Goal: Task Accomplishment & Management: Manage account settings

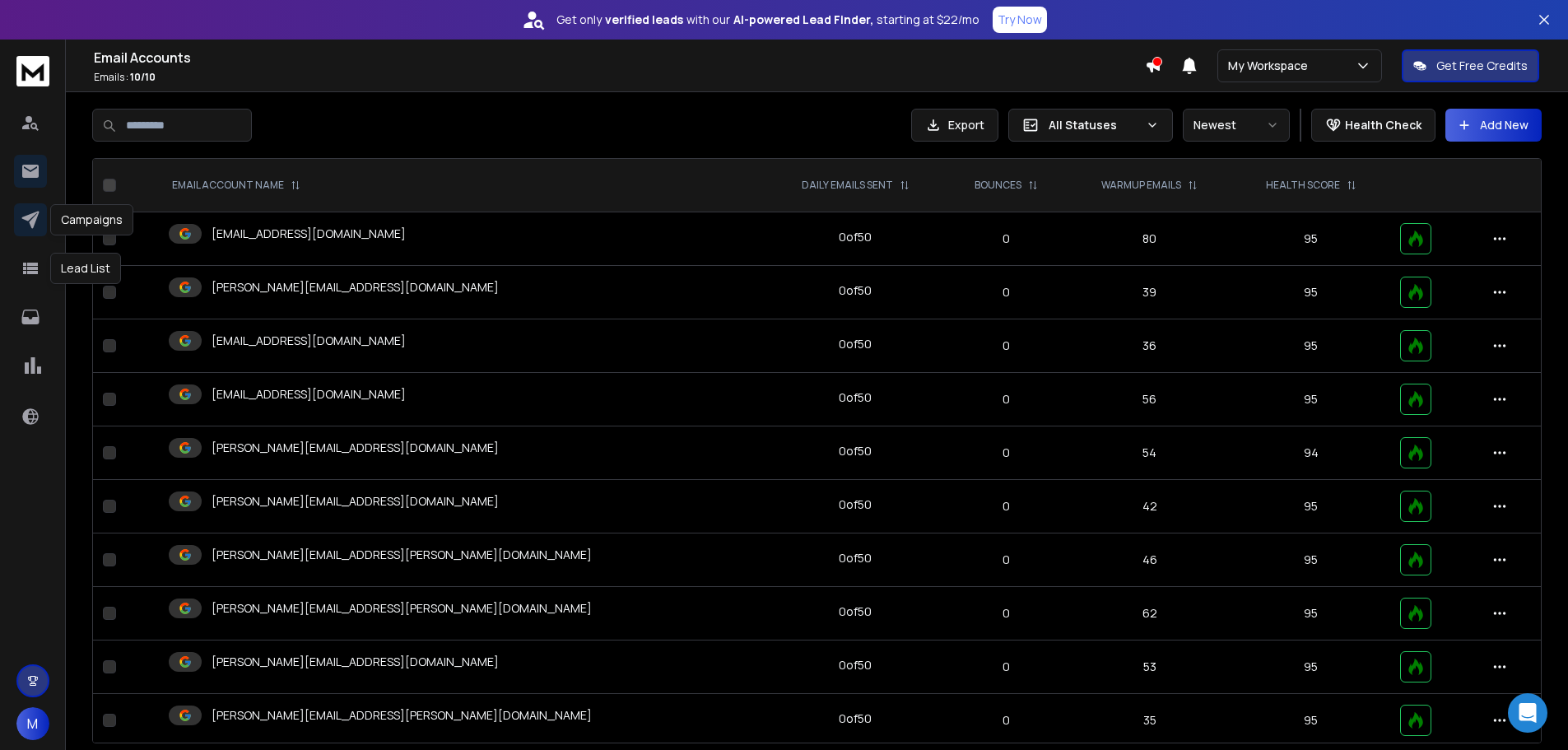
click at [25, 227] on icon at bounding box center [30, 219] width 19 height 19
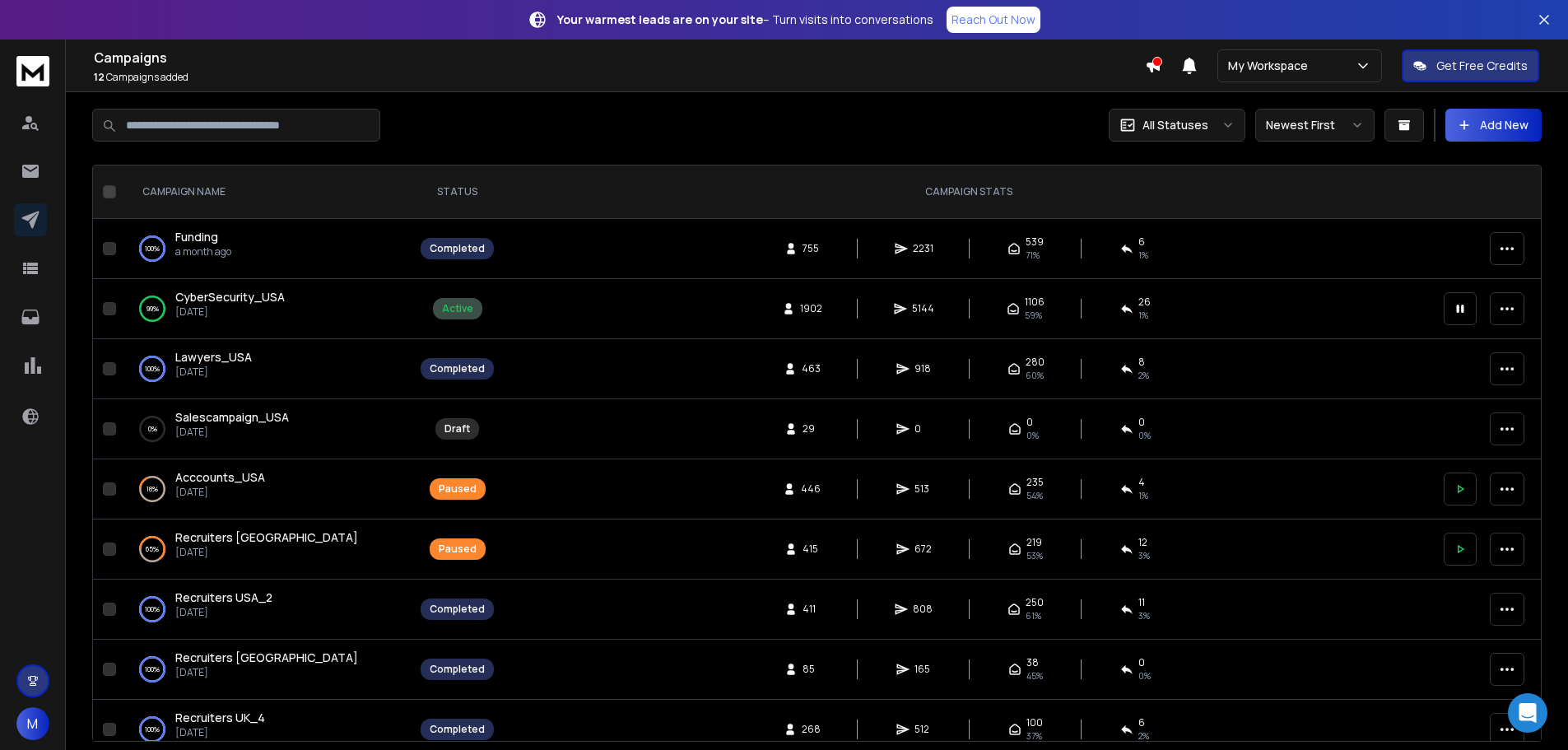
click at [211, 253] on p "a month ago" at bounding box center [203, 252] width 56 height 13
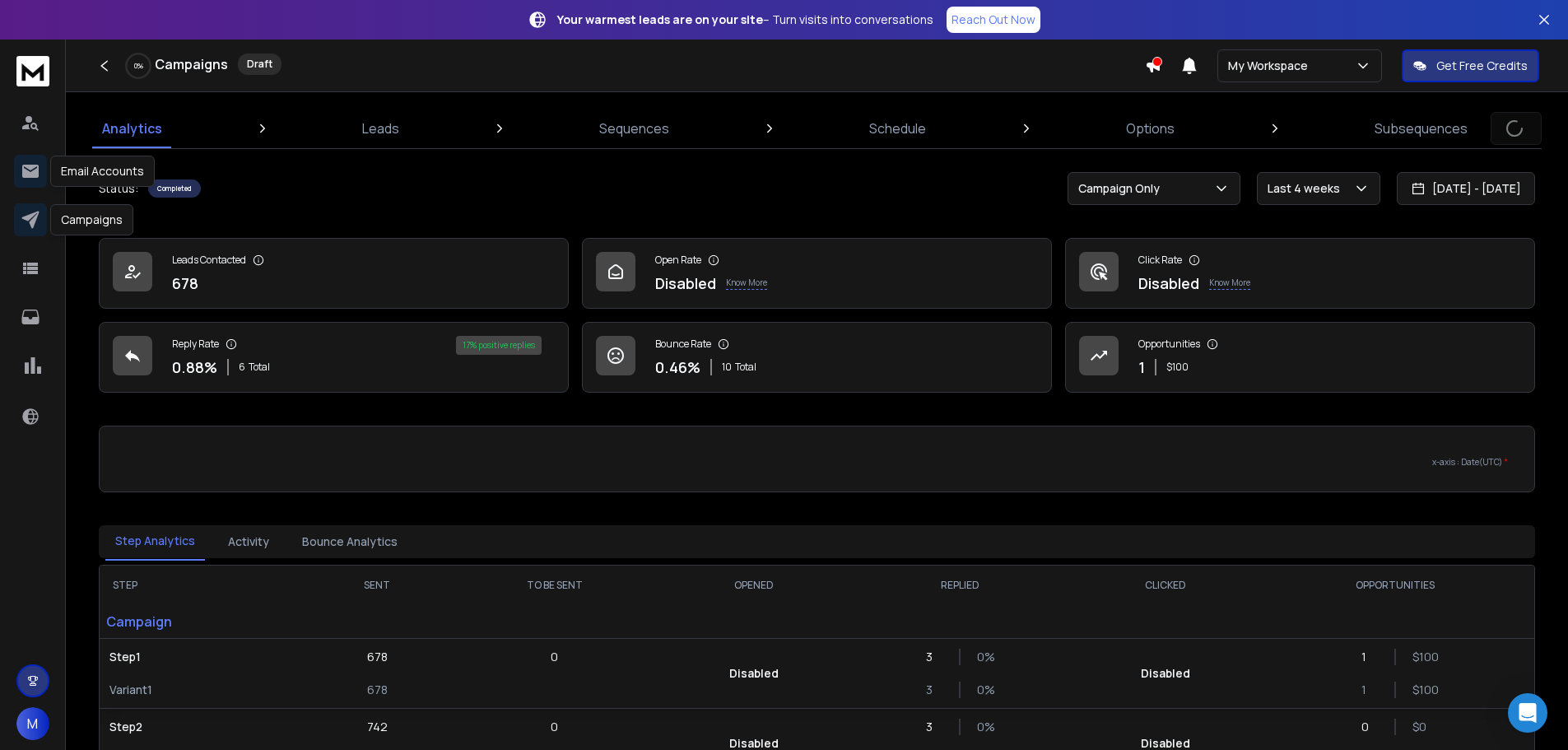
click at [34, 177] on icon at bounding box center [30, 171] width 19 height 19
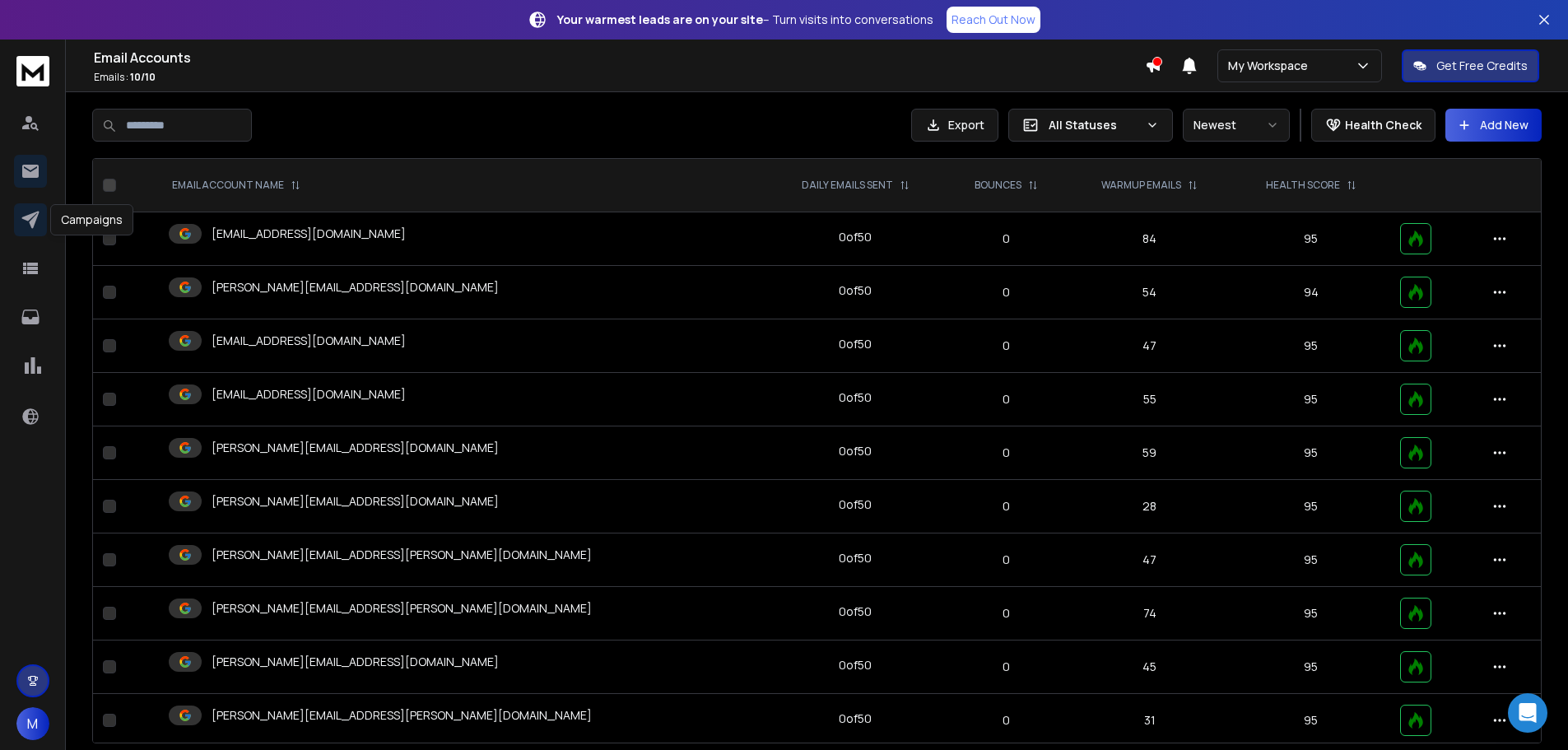
click at [30, 227] on icon at bounding box center [30, 219] width 19 height 19
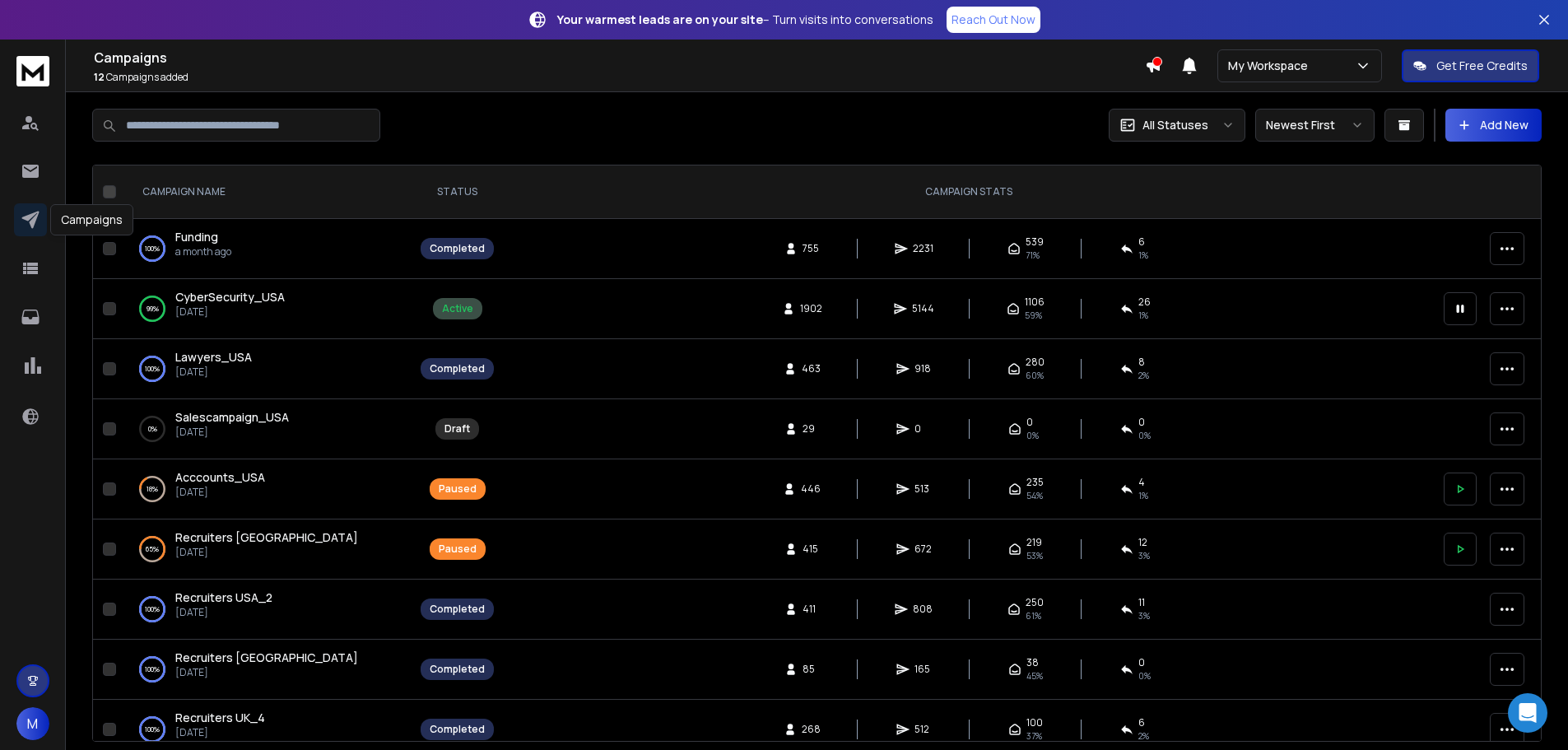
click at [223, 235] on h1 "Funding" at bounding box center [203, 237] width 56 height 17
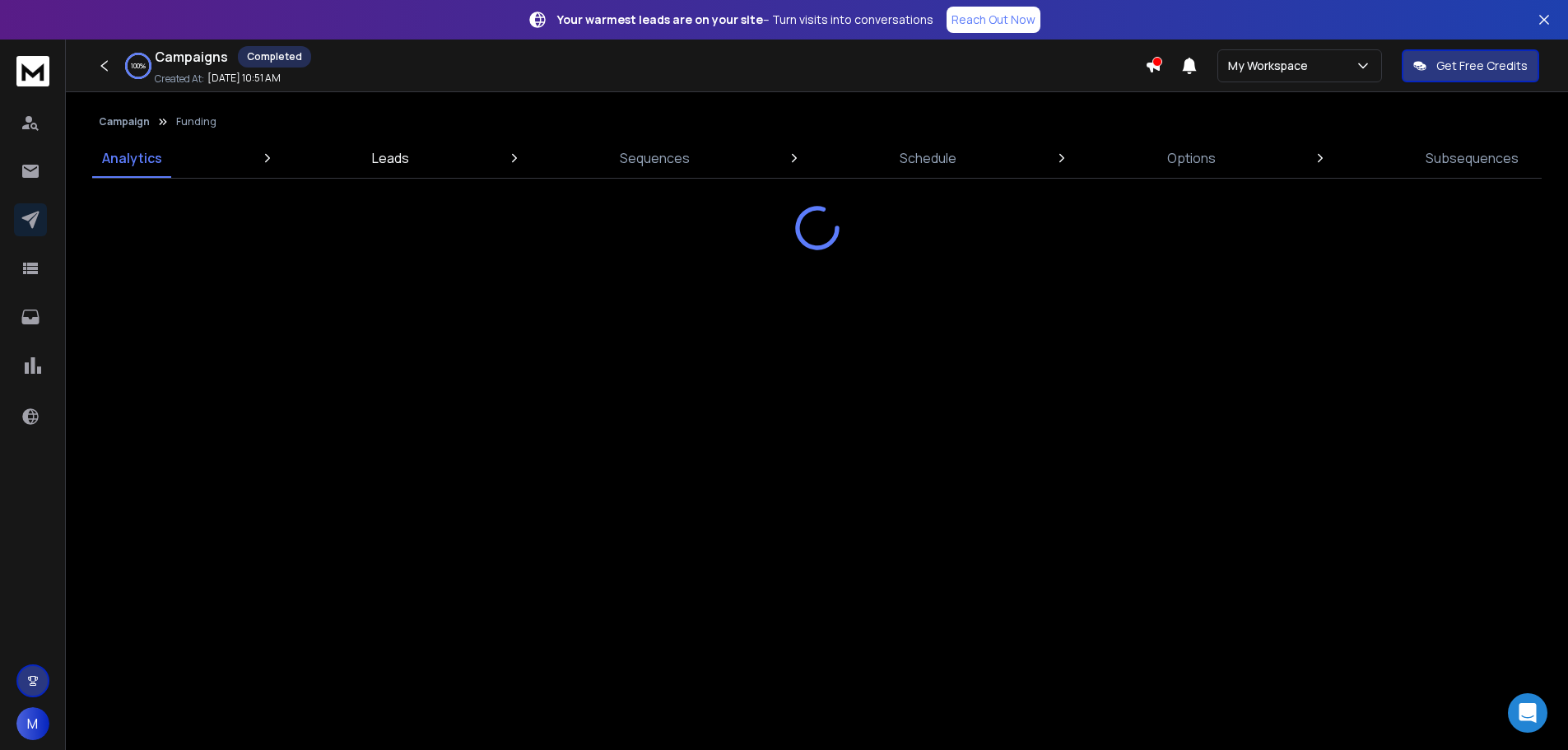
click at [373, 158] on p "Leads" at bounding box center [391, 157] width 37 height 19
